Goal: Task Accomplishment & Management: Manage account settings

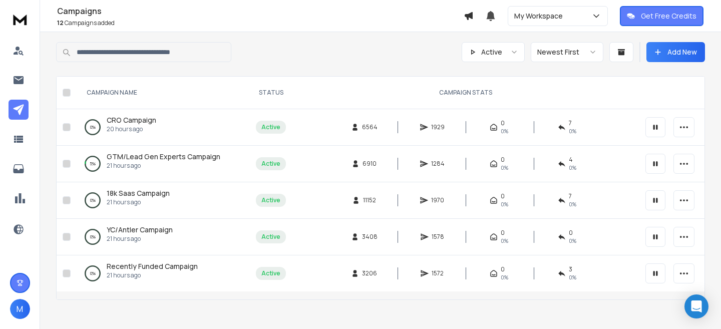
click at [667, 50] on button "Add New" at bounding box center [675, 52] width 59 height 20
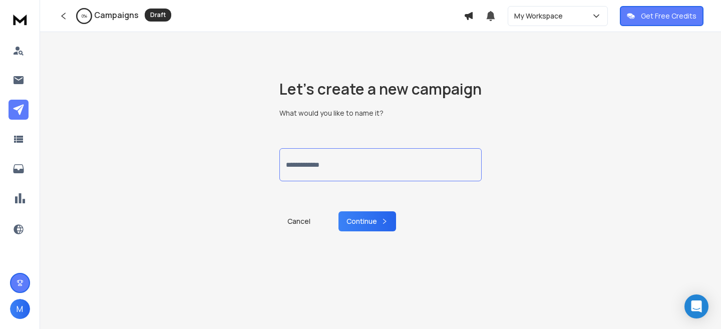
click at [357, 155] on input at bounding box center [380, 164] width 202 height 33
type input "**********"
click at [359, 223] on button "Continue" at bounding box center [367, 221] width 58 height 20
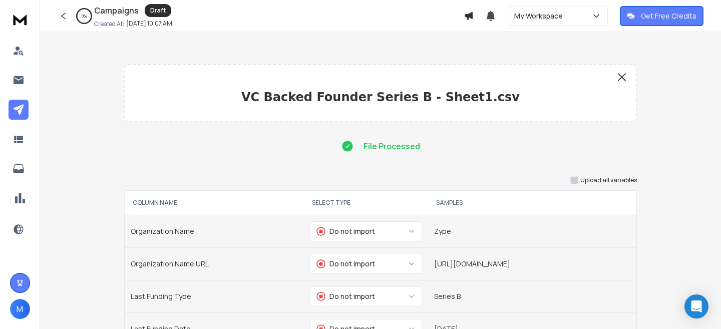
click at [616, 75] on icon at bounding box center [622, 77] width 12 height 12
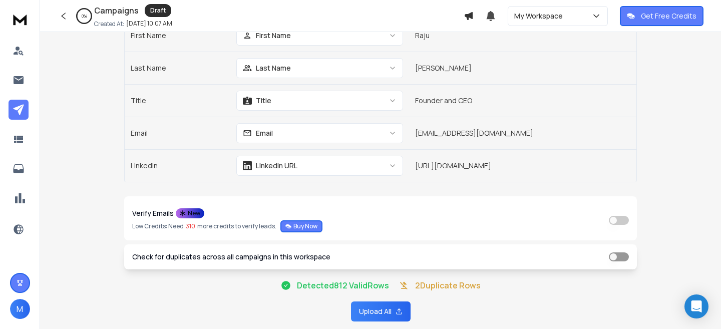
scroll to position [236, 0]
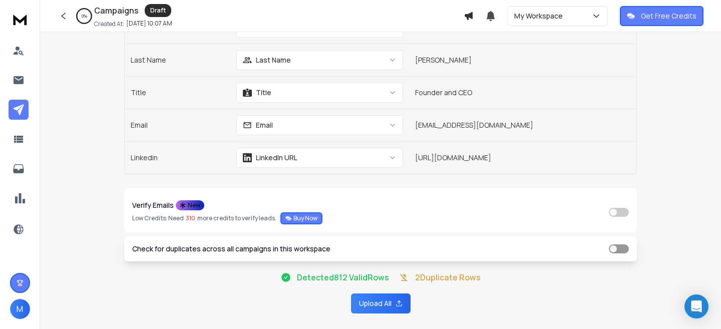
click at [369, 302] on button "Upload All" at bounding box center [381, 303] width 60 height 20
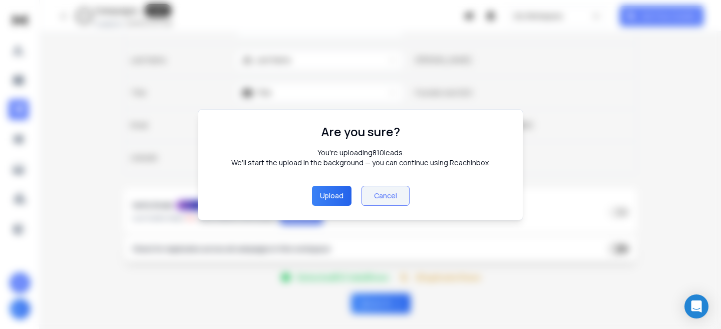
click at [333, 187] on button "Upload" at bounding box center [332, 196] width 40 height 20
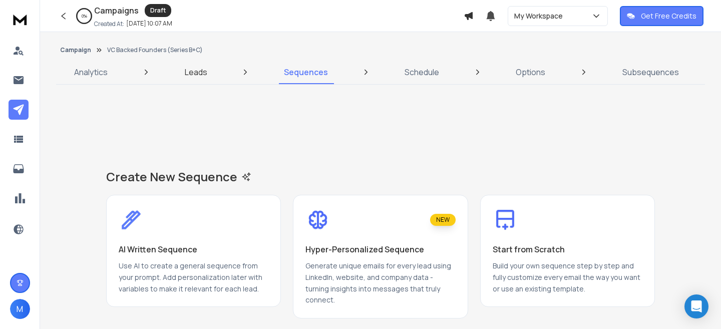
click at [198, 73] on p "Leads" at bounding box center [196, 72] width 23 height 12
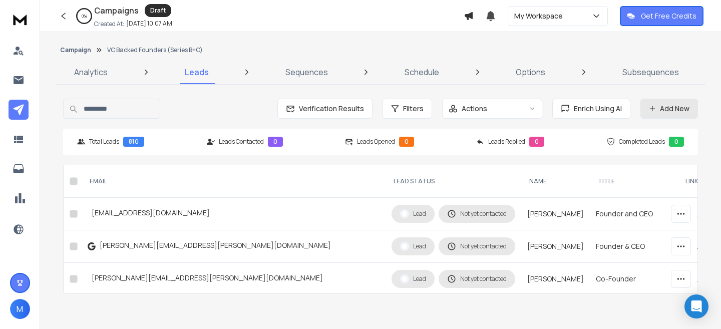
click at [667, 103] on button "Add New" at bounding box center [669, 109] width 58 height 20
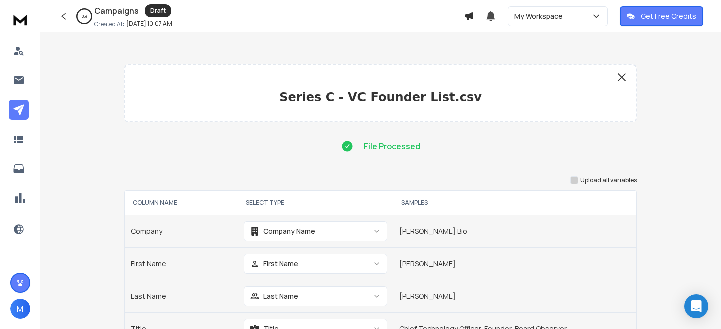
click at [649, 139] on div "Series C - VC Founder List.csv File Processed Upload all variables COLUMN NAME …" at bounding box center [360, 282] width 721 height 565
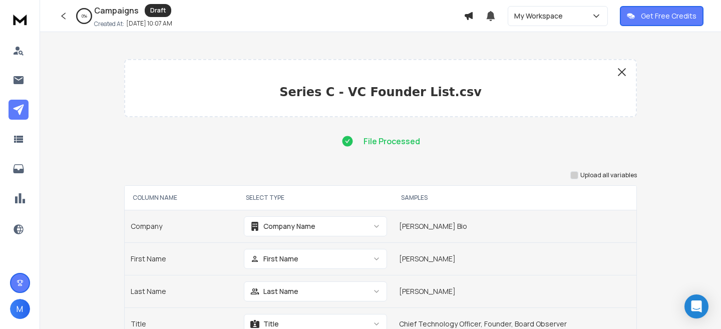
scroll to position [236, 0]
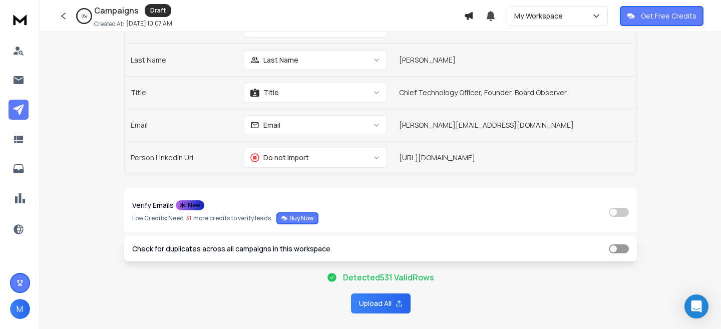
click at [370, 299] on button "Upload All" at bounding box center [381, 303] width 60 height 20
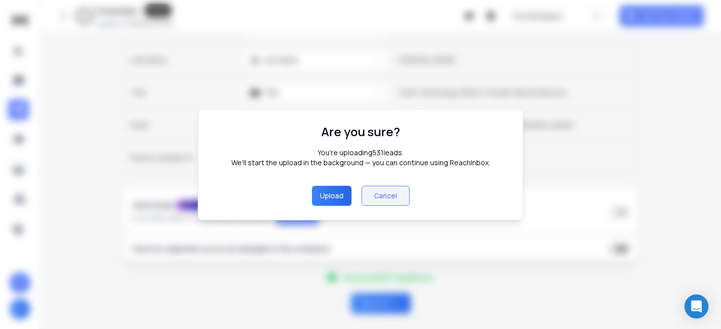
click at [326, 201] on button "Upload" at bounding box center [332, 196] width 40 height 20
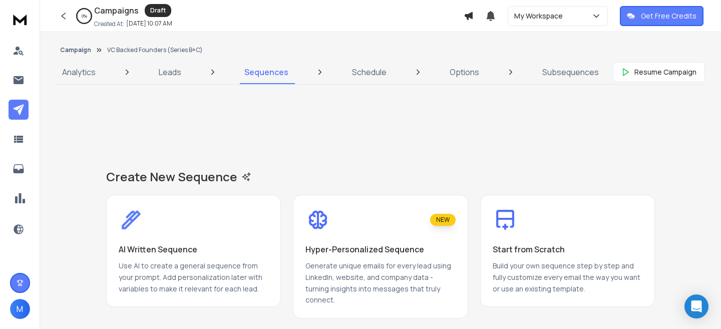
click at [518, 238] on div "Start from Scratch Build your own sequence step by step and fully customize eve…" at bounding box center [567, 250] width 174 height 111
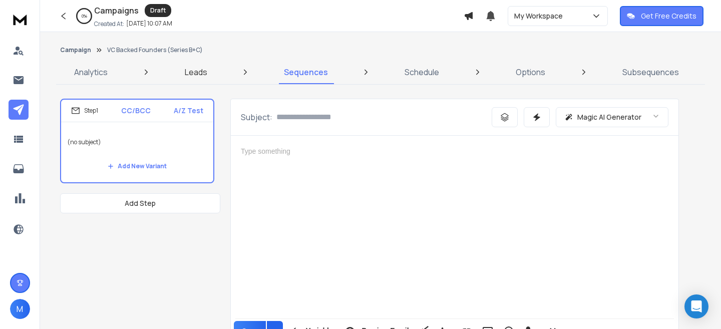
click at [205, 72] on p "Leads" at bounding box center [196, 72] width 23 height 12
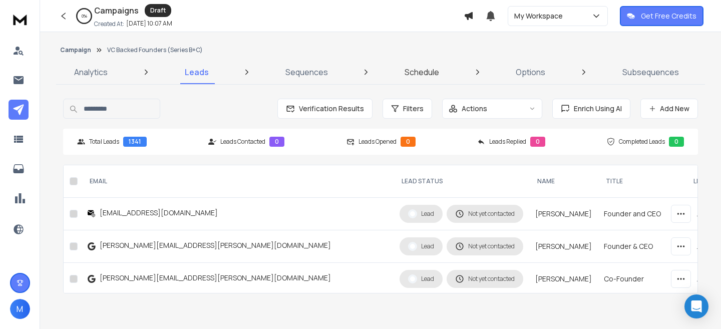
click at [420, 67] on p "Schedule" at bounding box center [421, 72] width 35 height 12
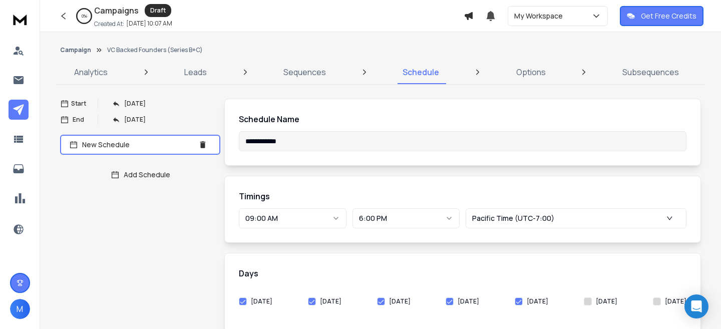
scroll to position [47, 0]
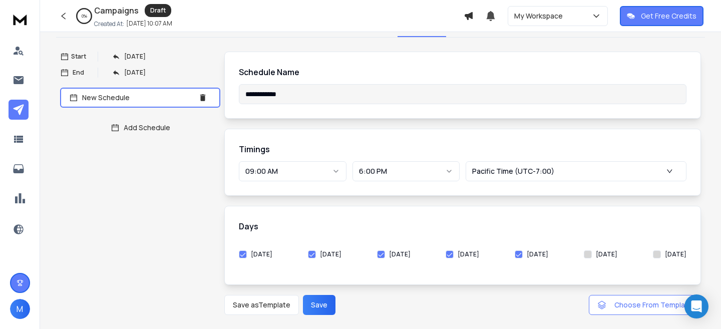
click at [316, 304] on button "Save" at bounding box center [319, 305] width 33 height 20
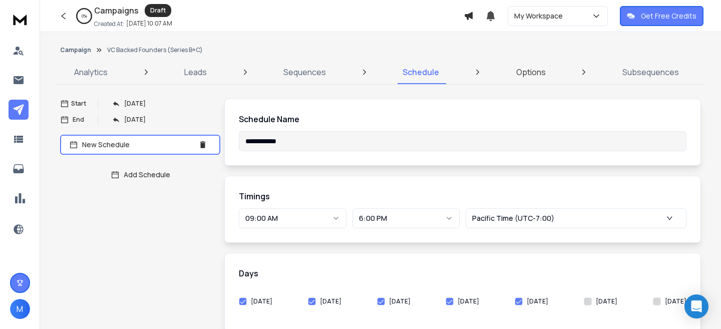
click at [519, 72] on p "Options" at bounding box center [531, 72] width 30 height 12
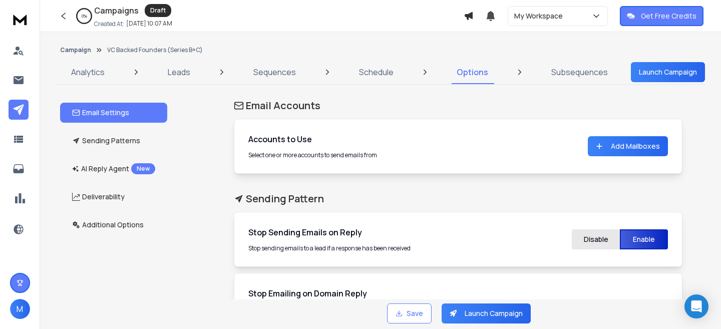
click at [603, 143] on button "Add Mailboxes" at bounding box center [628, 146] width 80 height 20
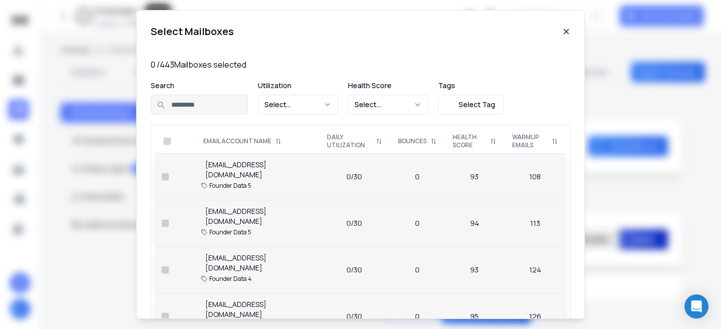
click at [407, 105] on button "Select..." at bounding box center [388, 105] width 80 height 20
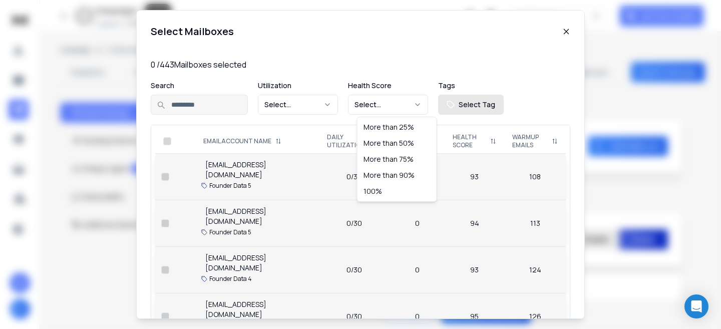
click at [466, 108] on button "Select Tag" at bounding box center [471, 105] width 66 height 20
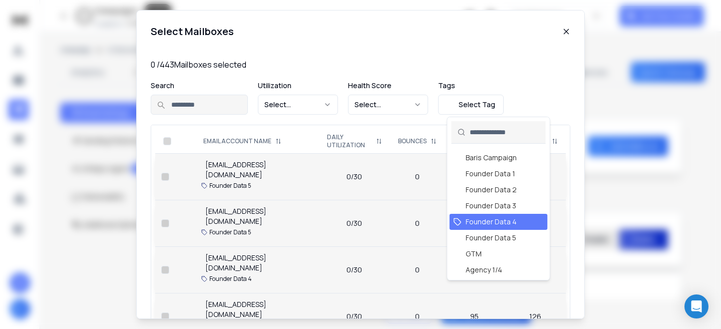
click at [490, 224] on span "Founder Data 4" at bounding box center [490, 222] width 51 height 10
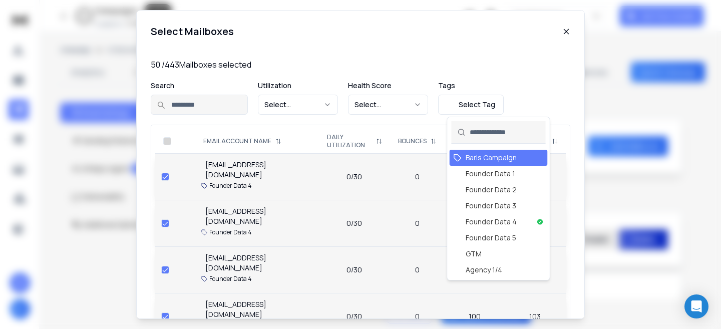
click at [436, 70] on p "50 / 443 Mailboxes selected" at bounding box center [360, 65] width 419 height 12
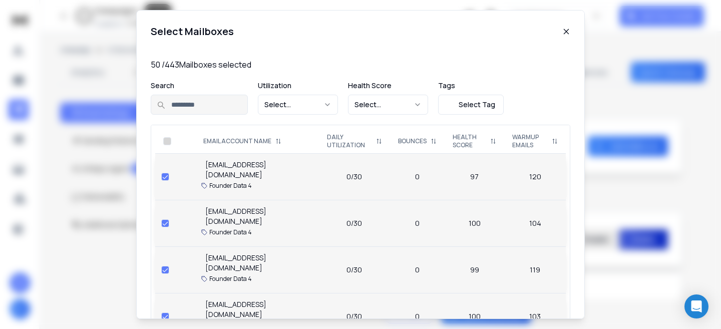
scroll to position [51, 0]
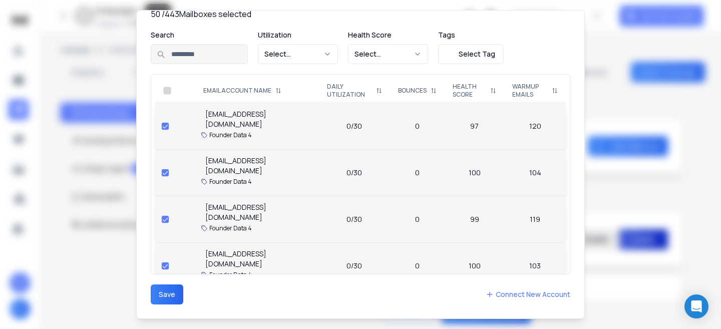
click at [161, 293] on button "Save" at bounding box center [167, 294] width 33 height 20
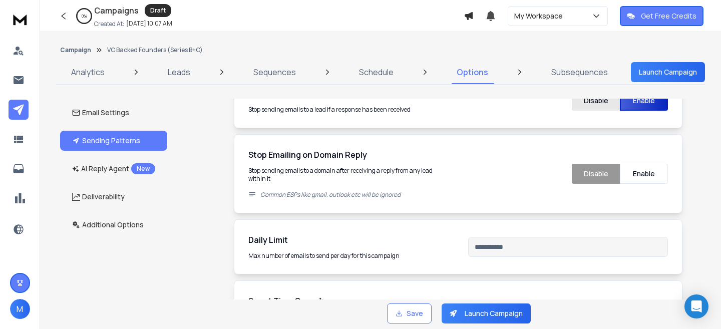
scroll to position [374, 0]
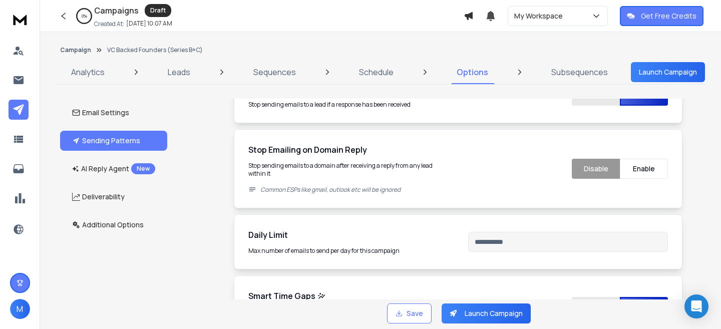
click at [528, 245] on input "***" at bounding box center [568, 242] width 200 height 20
type input "*"
click at [485, 236] on input "****" at bounding box center [568, 242] width 200 height 20
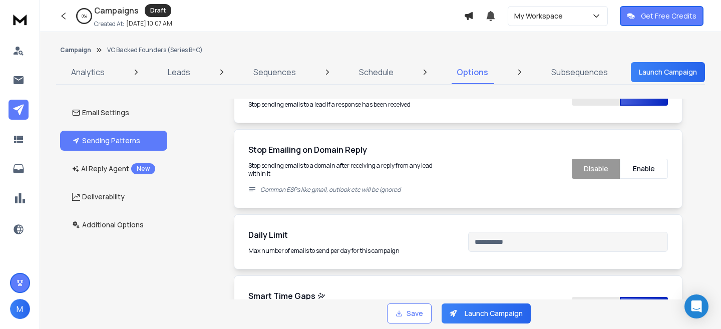
type input "****"
click at [433, 240] on h1 "Daily Limit" at bounding box center [348, 235] width 200 height 12
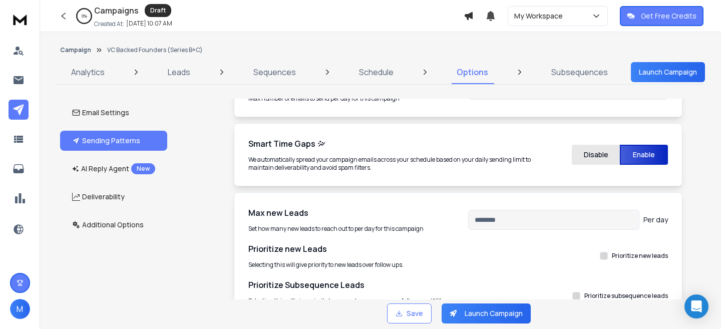
scroll to position [560, 0]
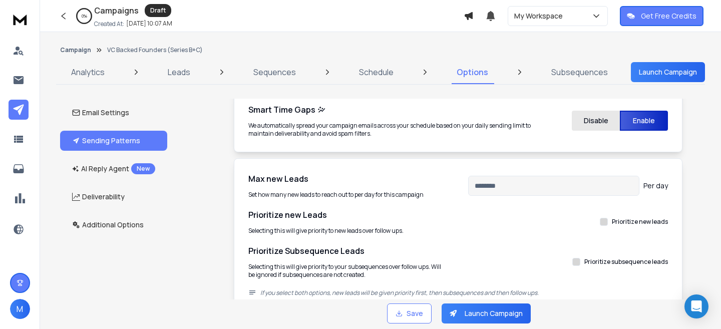
click at [490, 188] on input "***" at bounding box center [553, 186] width 171 height 20
type input "****"
click at [607, 221] on button "Prioritize new leads" at bounding box center [604, 222] width 8 height 8
click at [509, 227] on div "Prioritize new leads" at bounding box center [568, 222] width 200 height 20
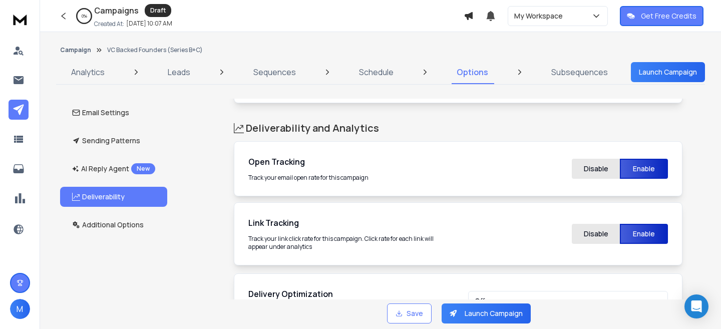
scroll to position [1094, 0]
click at [595, 165] on button "Disable" at bounding box center [596, 168] width 48 height 20
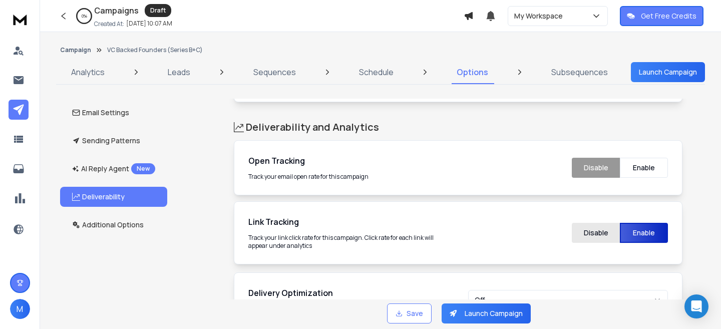
click at [587, 230] on button "Disable" at bounding box center [596, 233] width 48 height 20
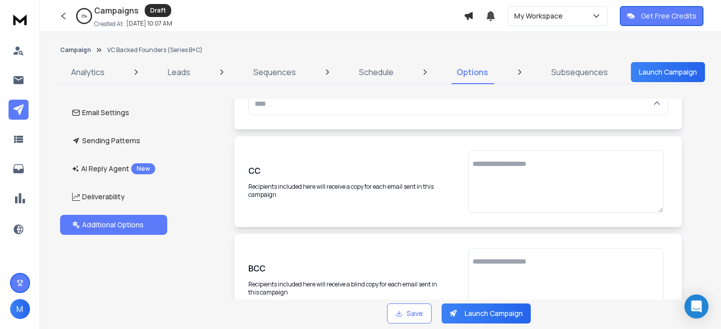
scroll to position [2026, 0]
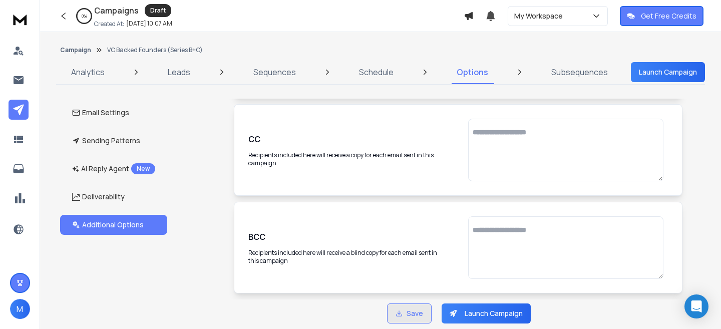
click at [413, 309] on button "Save" at bounding box center [409, 313] width 45 height 20
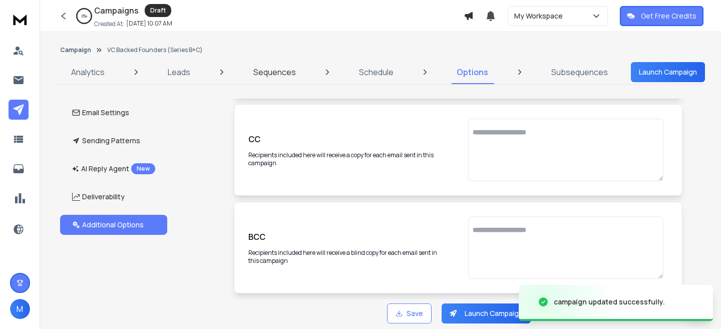
click at [256, 72] on p "Sequences" at bounding box center [274, 72] width 43 height 12
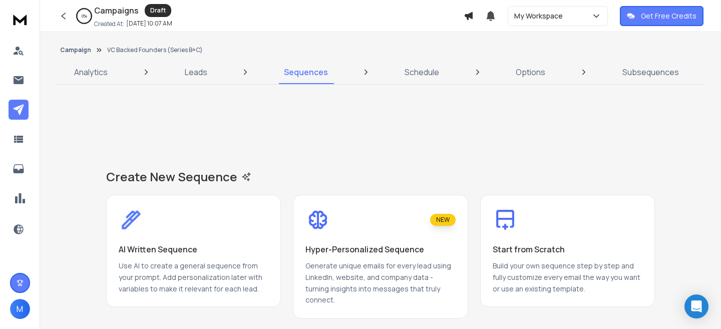
click at [535, 229] on div "button" at bounding box center [567, 219] width 150 height 25
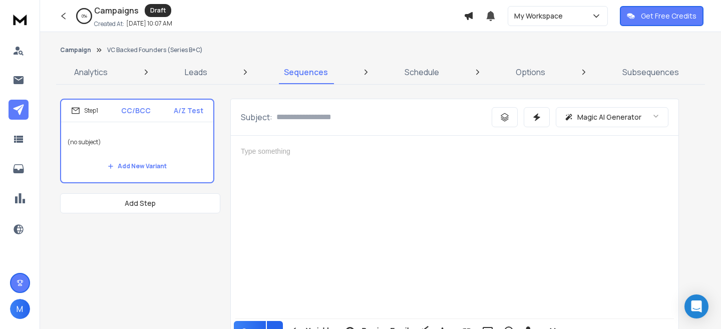
click at [278, 150] on div at bounding box center [454, 151] width 427 height 11
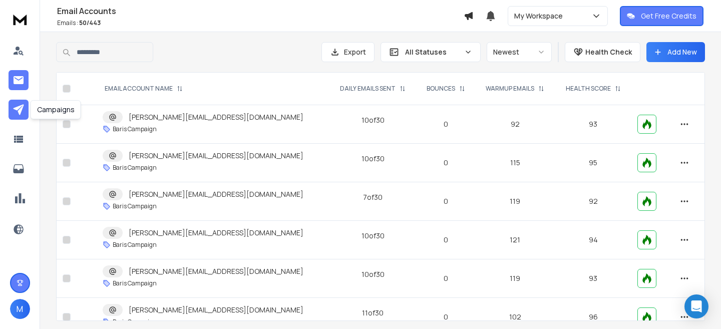
click at [16, 104] on icon at bounding box center [19, 110] width 12 height 12
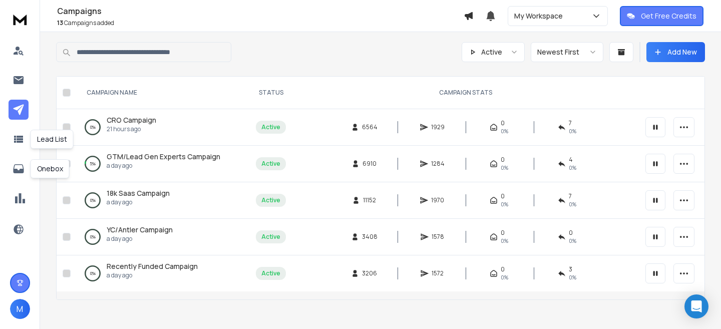
click at [18, 180] on div at bounding box center [20, 171] width 23 height 24
click at [18, 177] on link at bounding box center [19, 169] width 20 height 20
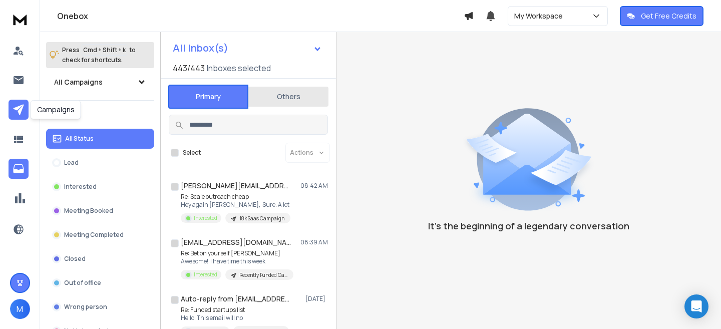
click at [17, 110] on icon at bounding box center [18, 109] width 11 height 11
